Goal: Task Accomplishment & Management: Use online tool/utility

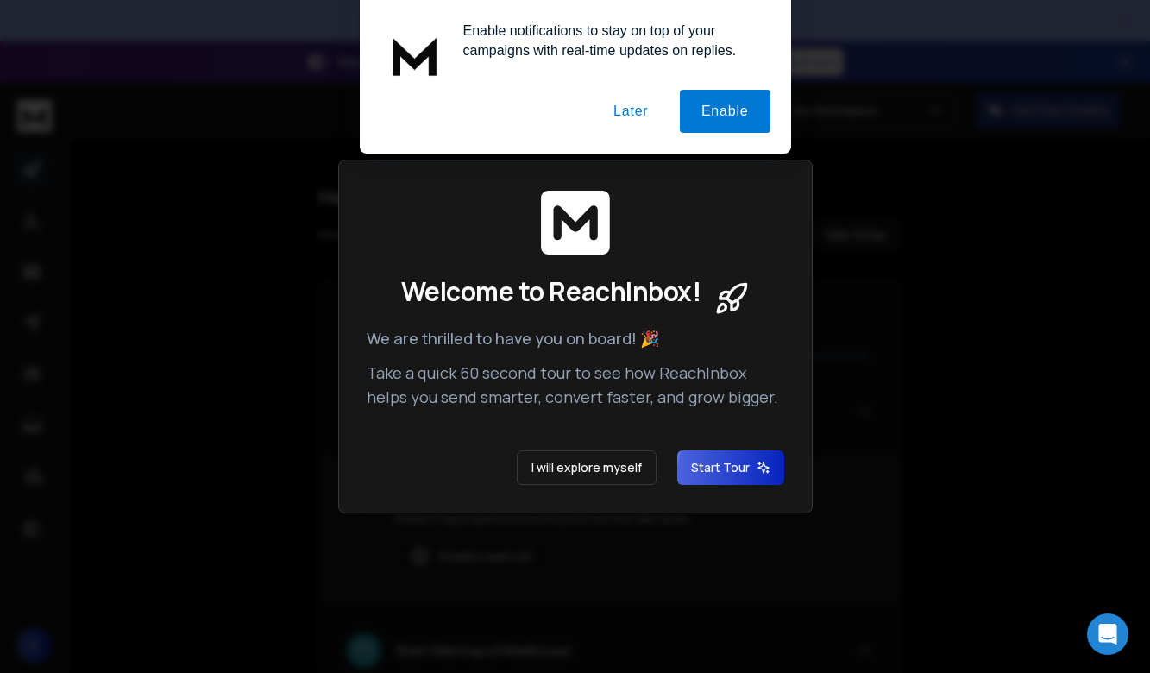
click at [644, 120] on button "Later" at bounding box center [631, 111] width 78 height 43
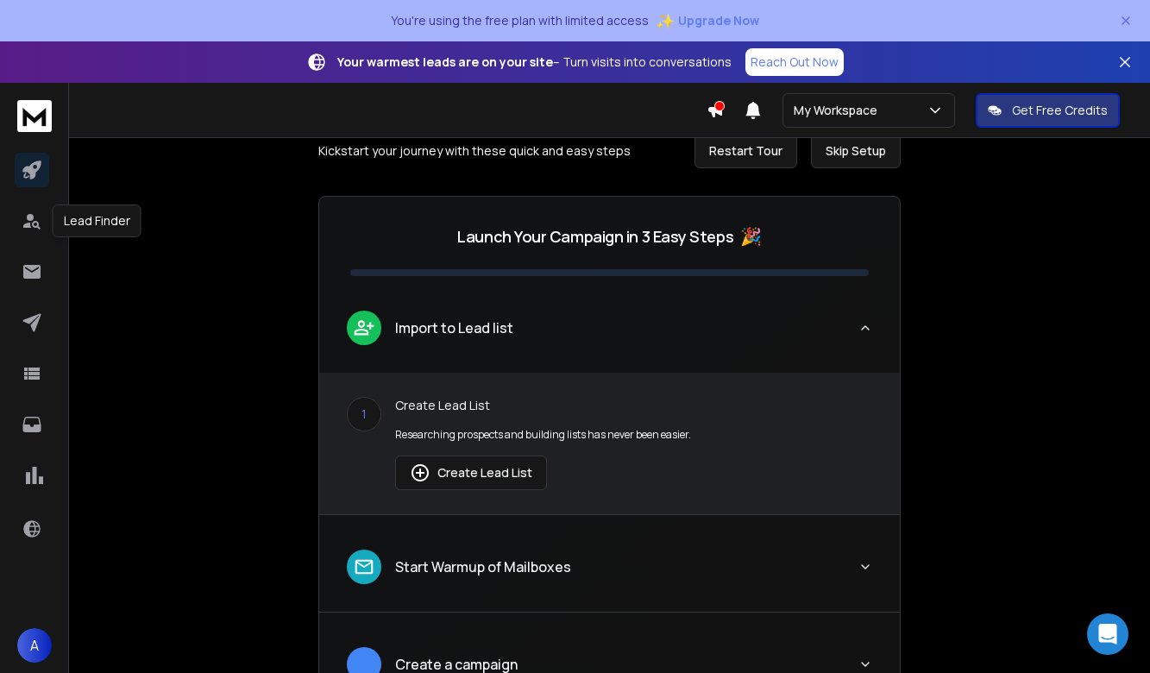
scroll to position [83, 0]
click at [45, 229] on link at bounding box center [32, 221] width 35 height 35
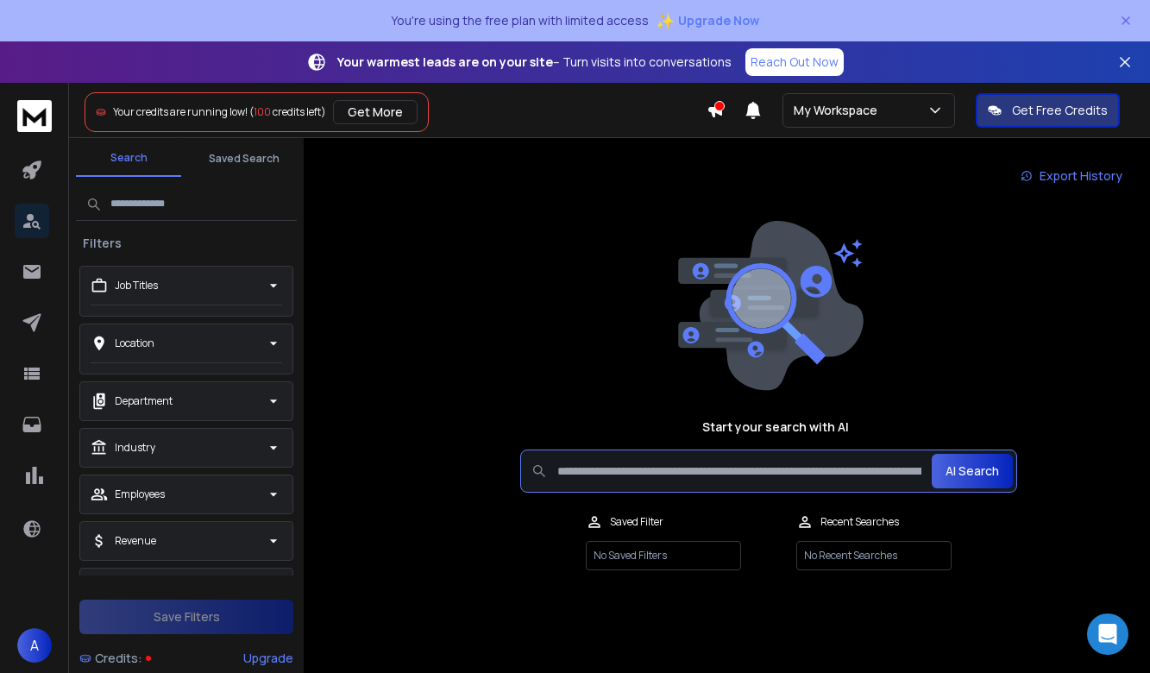
click at [620, 472] on textarea at bounding box center [739, 471] width 364 height 35
click at [179, 221] on div "Filters Job Titles Location Department Industry Employees Revenue Domains Manag…" at bounding box center [186, 405] width 221 height 368
click at [186, 215] on input at bounding box center [186, 203] width 221 height 35
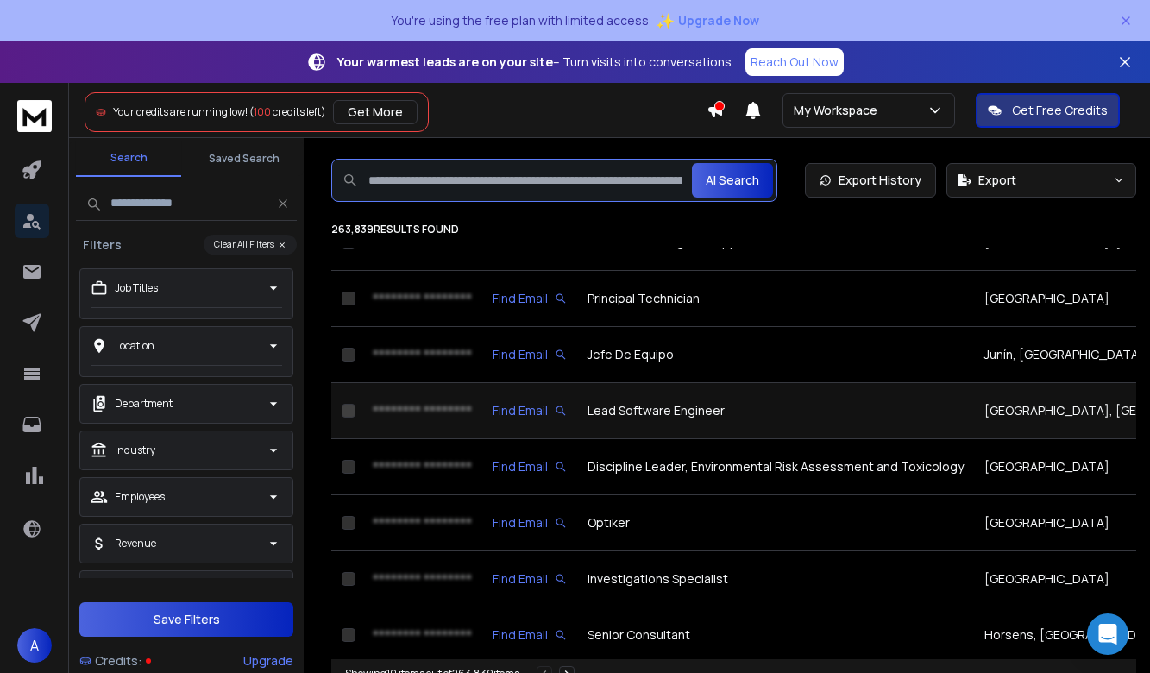
scroll to position [83, 0]
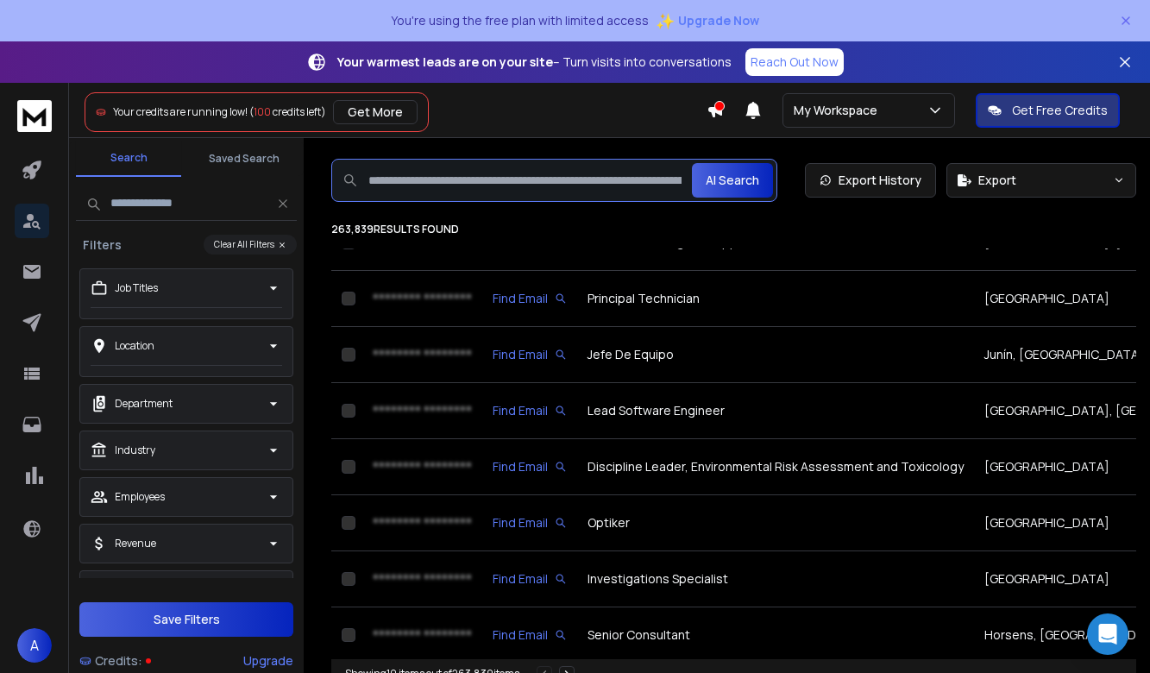
type input "**********"
click at [217, 337] on div "Location" at bounding box center [186, 351] width 214 height 51
click at [250, 348] on div "Location" at bounding box center [187, 345] width 192 height 17
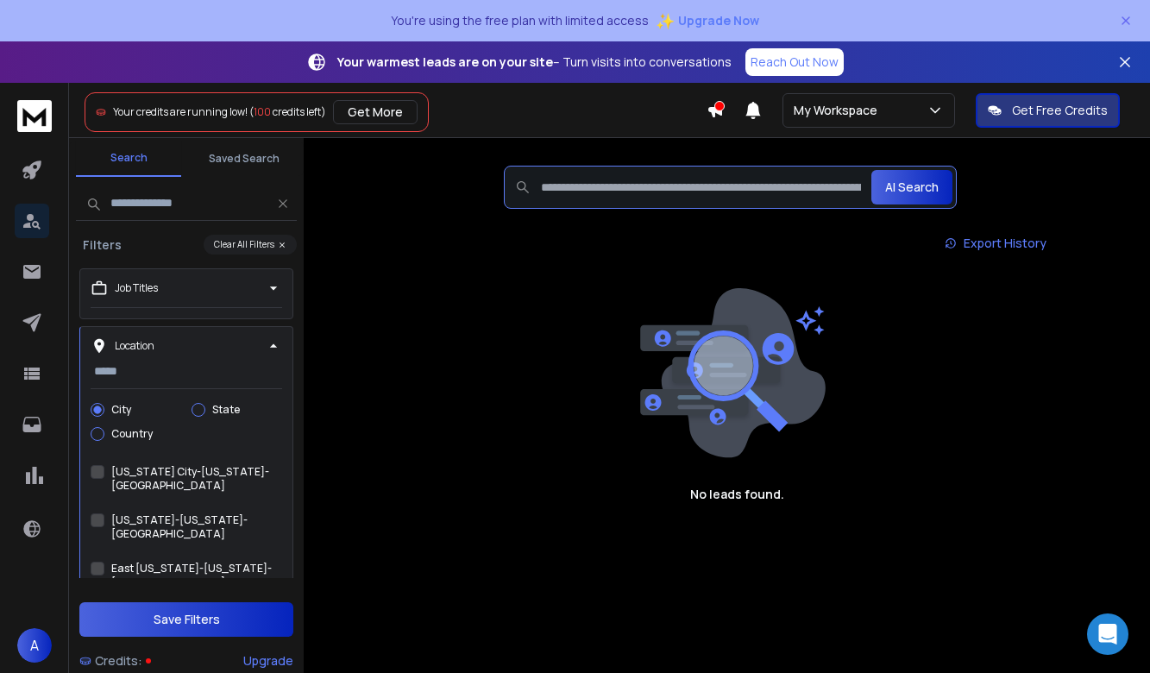
type input "*****"
click at [201, 620] on button "Save Filters" at bounding box center [186, 619] width 214 height 35
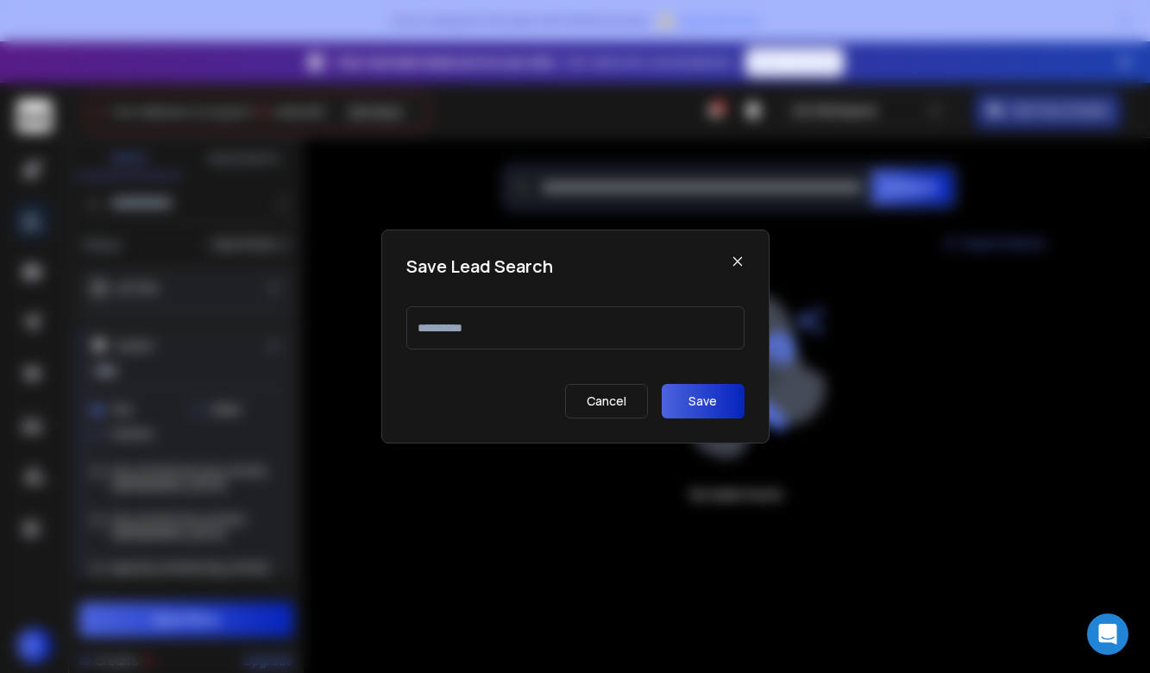
click at [734, 274] on div "Save Lead Search" at bounding box center [575, 267] width 338 height 24
click at [612, 416] on button "Cancel" at bounding box center [606, 401] width 83 height 35
